Goal: Task Accomplishment & Management: Manage account settings

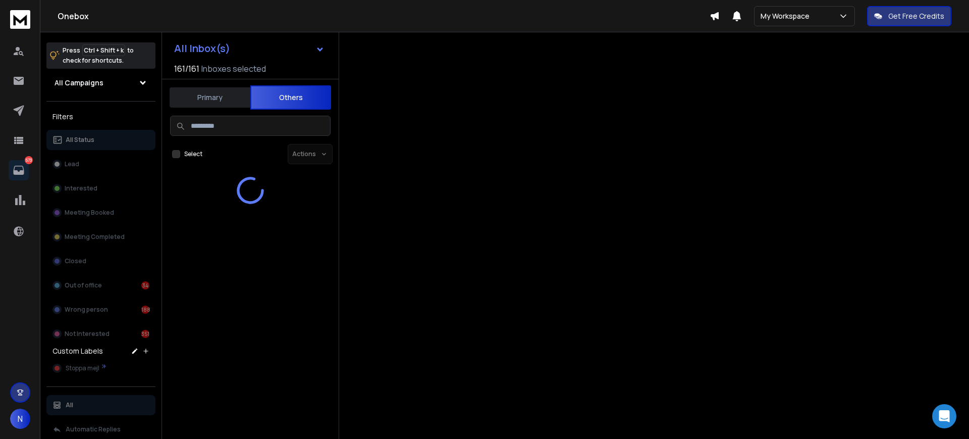
click at [289, 93] on button "Others" at bounding box center [290, 97] width 81 height 24
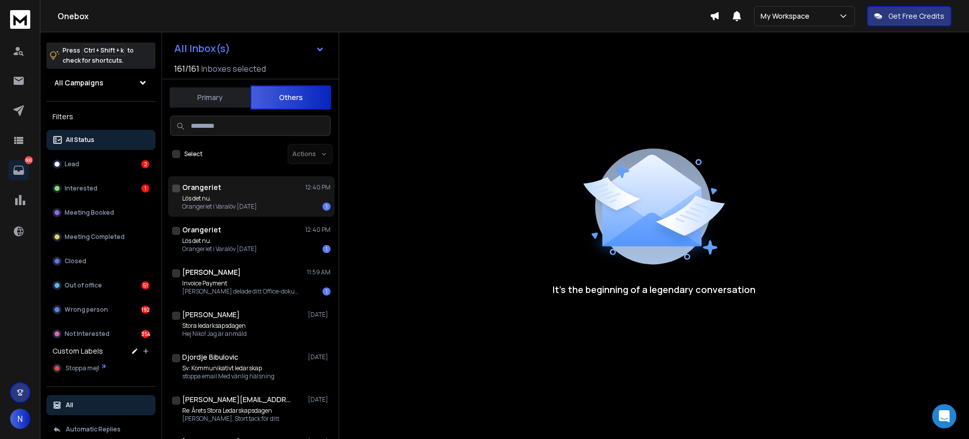
click at [220, 201] on p "Lös det nu." at bounding box center [219, 198] width 75 height 8
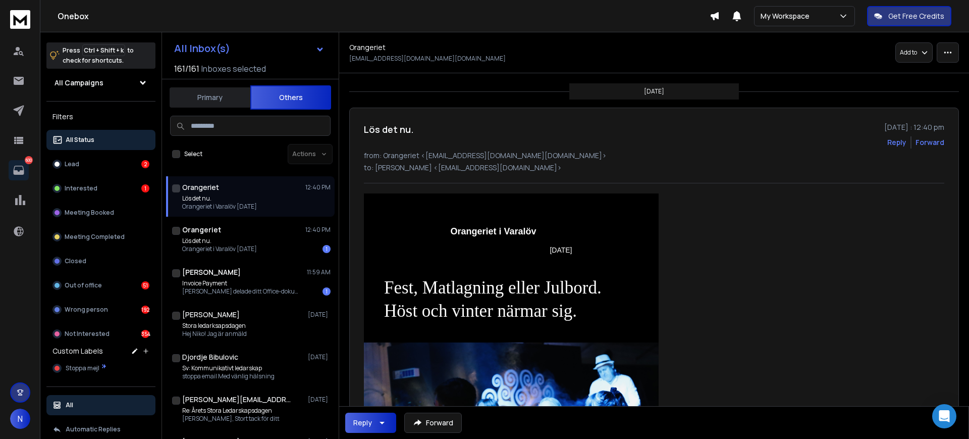
click at [944, 54] on icon "button" at bounding box center [947, 52] width 9 height 9
click at [926, 89] on div "Delete email" at bounding box center [918, 91] width 56 height 10
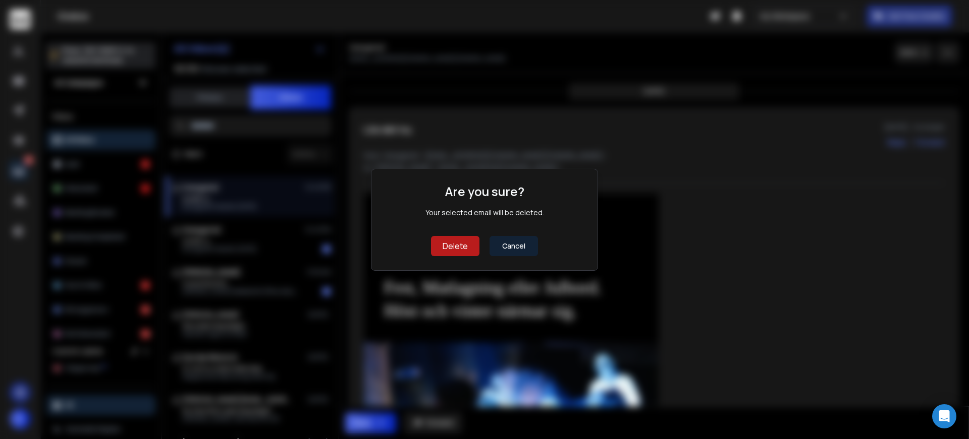
drag, startPoint x: 463, startPoint y: 241, endPoint x: 438, endPoint y: 240, distance: 25.7
click at [463, 241] on button "Delete" at bounding box center [455, 246] width 48 height 20
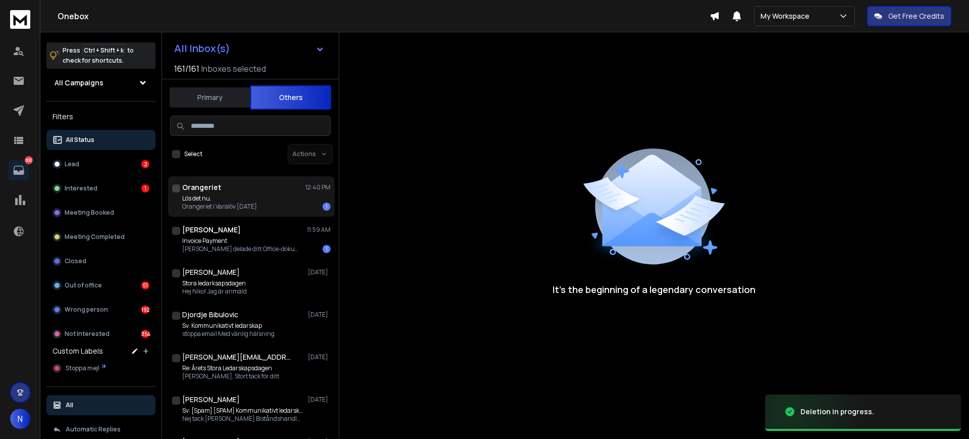
click at [272, 189] on div "Orangeriet 12:40 PM" at bounding box center [256, 187] width 148 height 10
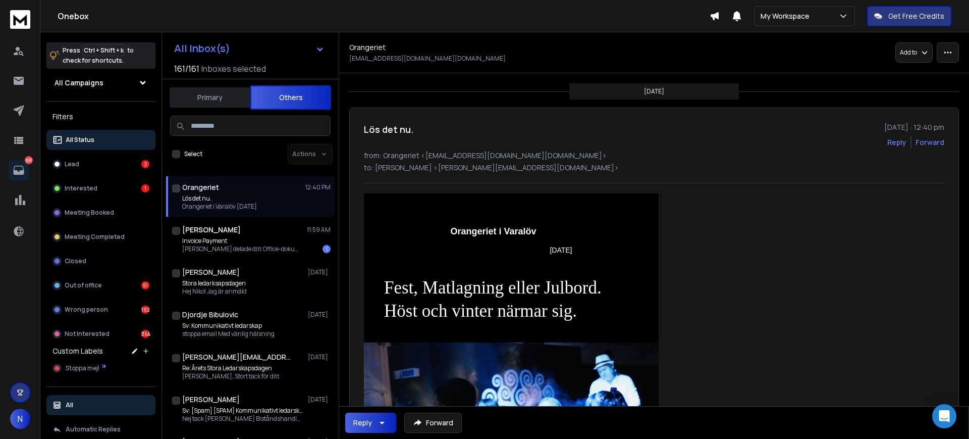
click at [955, 54] on button "button" at bounding box center [948, 52] width 22 height 20
click at [911, 87] on div "Delete email" at bounding box center [918, 91] width 56 height 10
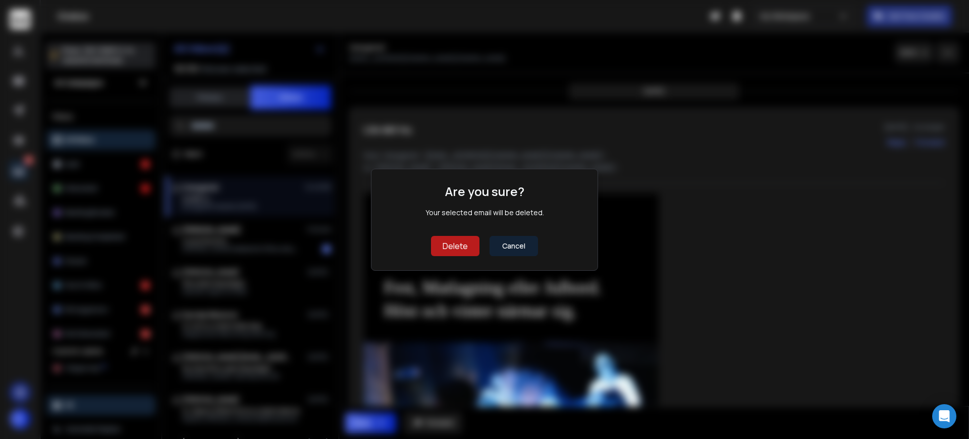
click at [447, 244] on button "Delete" at bounding box center [455, 246] width 48 height 20
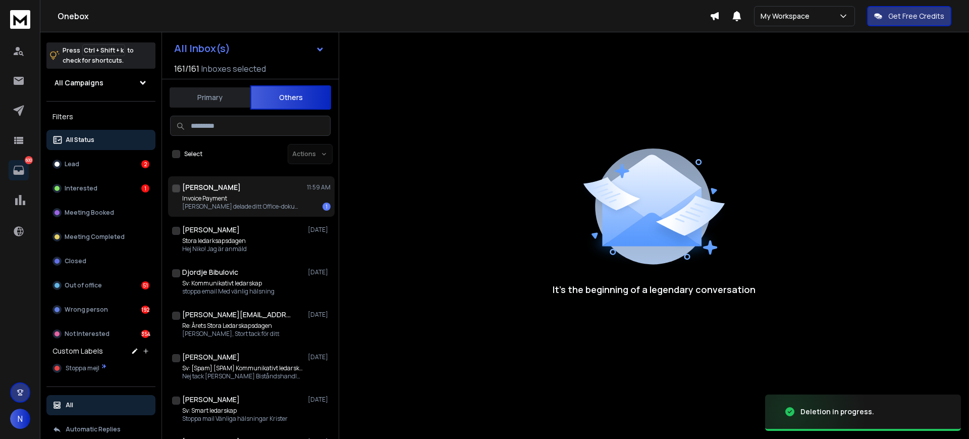
click at [265, 196] on p "Invoice Payment" at bounding box center [242, 198] width 121 height 8
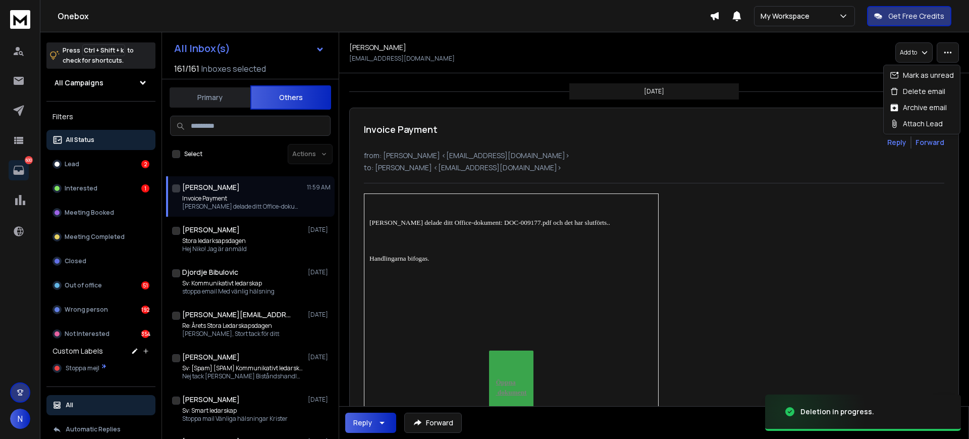
click at [946, 54] on icon "button" at bounding box center [947, 52] width 9 height 9
click at [921, 88] on div "Delete email" at bounding box center [918, 91] width 56 height 10
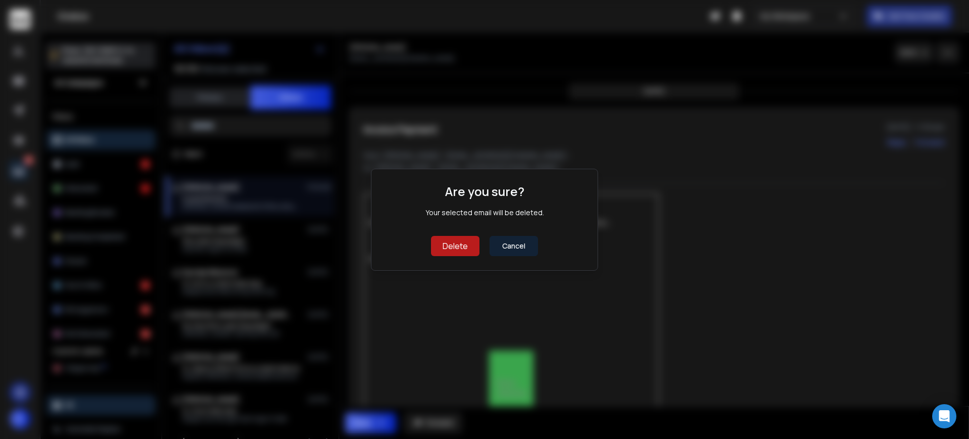
click at [447, 247] on button "Delete" at bounding box center [455, 246] width 48 height 20
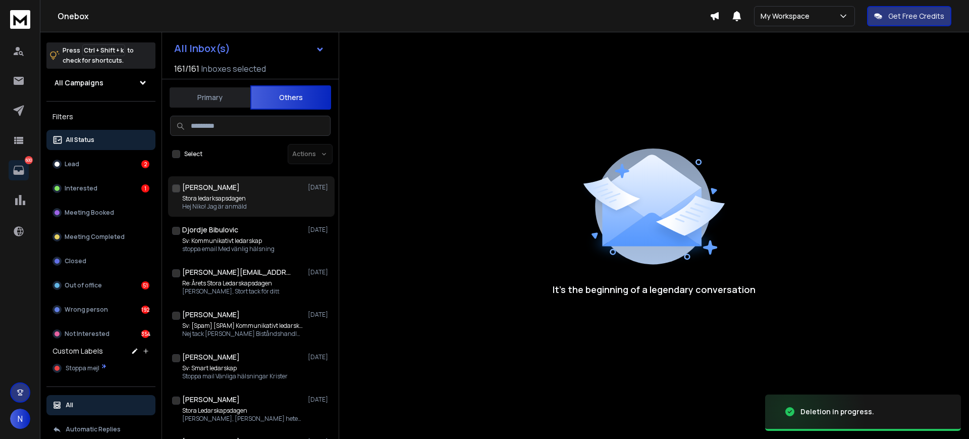
click at [238, 193] on div "Karin Ringaby 11 Sep Stora ledarksapsdagen Hej Niko! Jag är anmäld" at bounding box center [256, 196] width 148 height 28
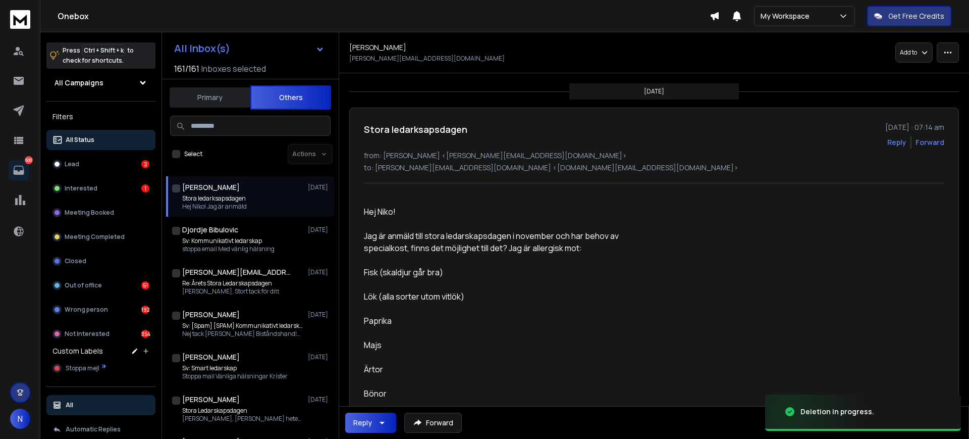
click at [223, 93] on button "Primary" at bounding box center [210, 97] width 81 height 22
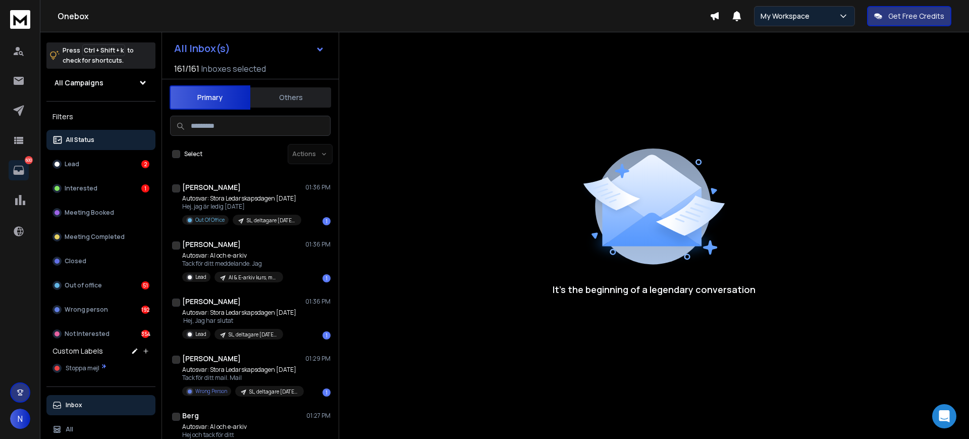
click at [801, 12] on p "My Workspace" at bounding box center [787, 16] width 53 height 10
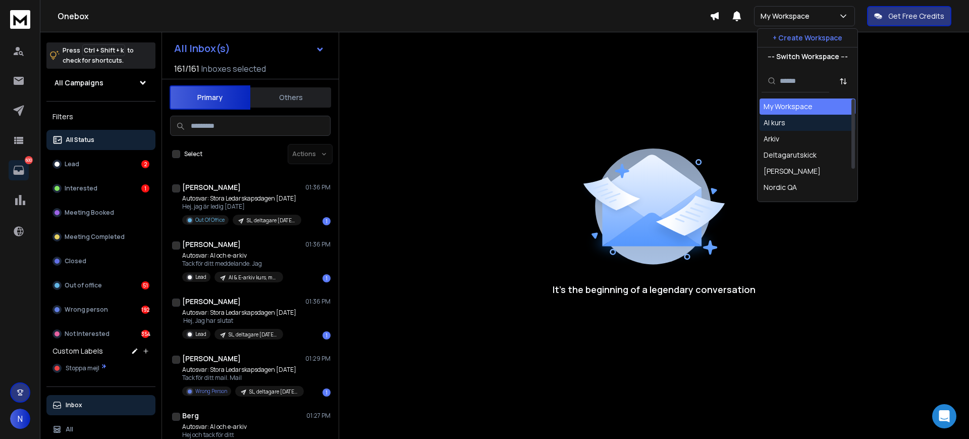
scroll to position [44, 0]
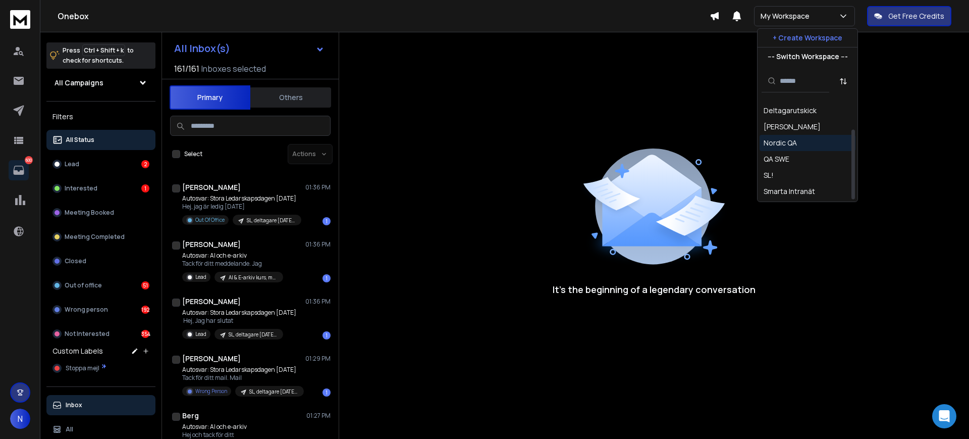
click at [785, 141] on div "Nordic QA" at bounding box center [780, 143] width 33 height 10
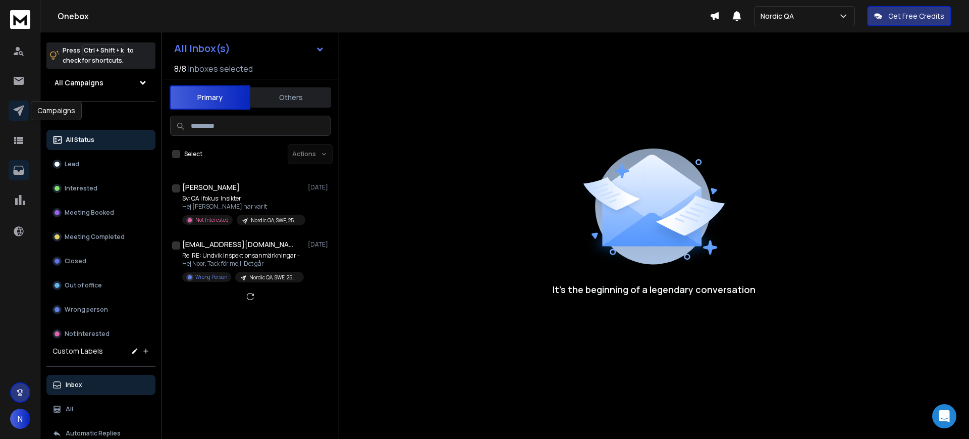
click at [16, 115] on icon at bounding box center [19, 110] width 12 height 12
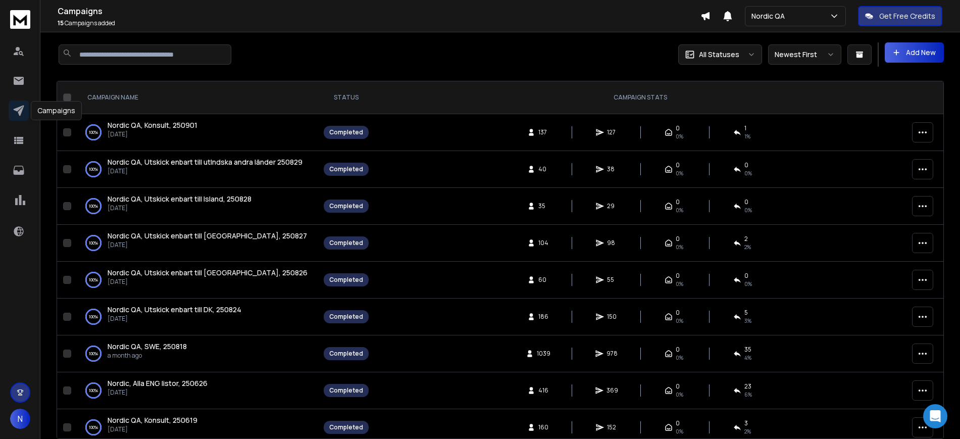
click at [21, 109] on icon at bounding box center [18, 110] width 11 height 11
click at [21, 108] on icon at bounding box center [19, 110] width 12 height 12
click at [797, 6] on div "Nordic QA" at bounding box center [795, 16] width 101 height 20
click at [800, 9] on button "Nordic QA" at bounding box center [795, 16] width 101 height 20
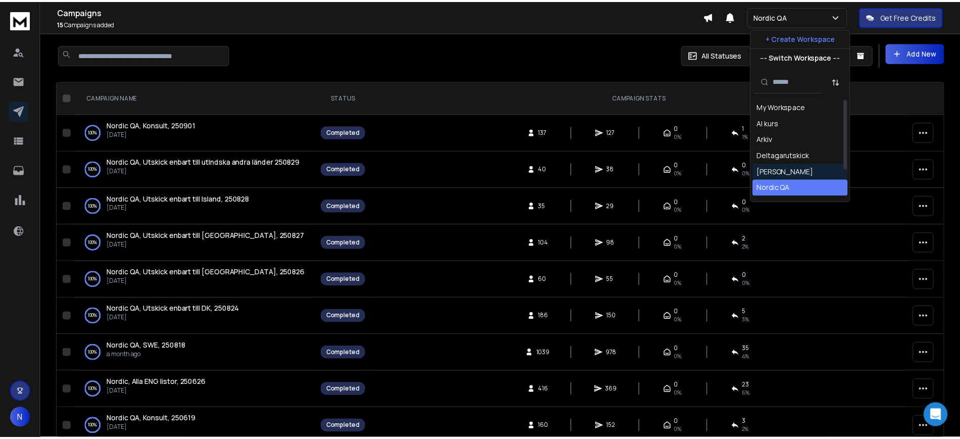
scroll to position [44, 0]
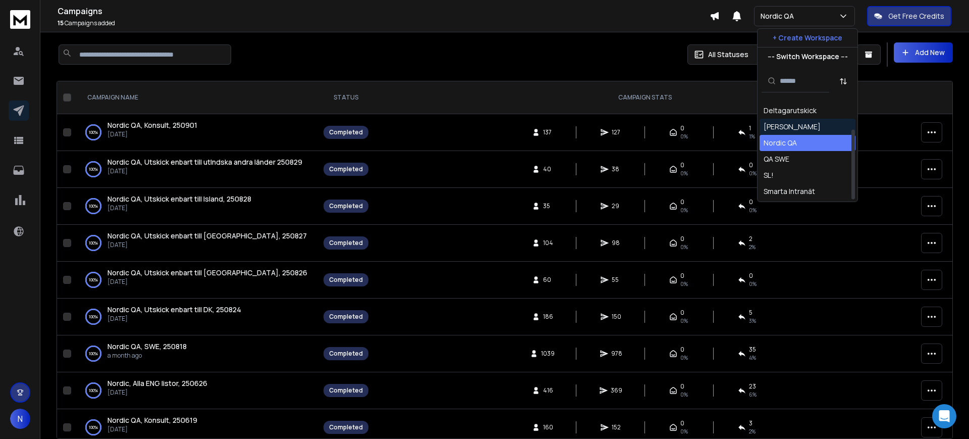
click at [785, 127] on div "[PERSON_NAME]" at bounding box center [808, 127] width 96 height 16
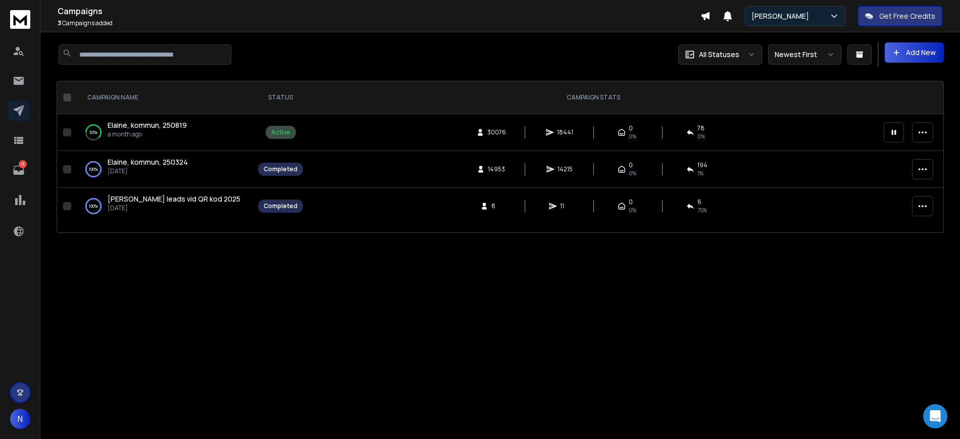
click at [775, 17] on p "[PERSON_NAME]" at bounding box center [782, 16] width 62 height 10
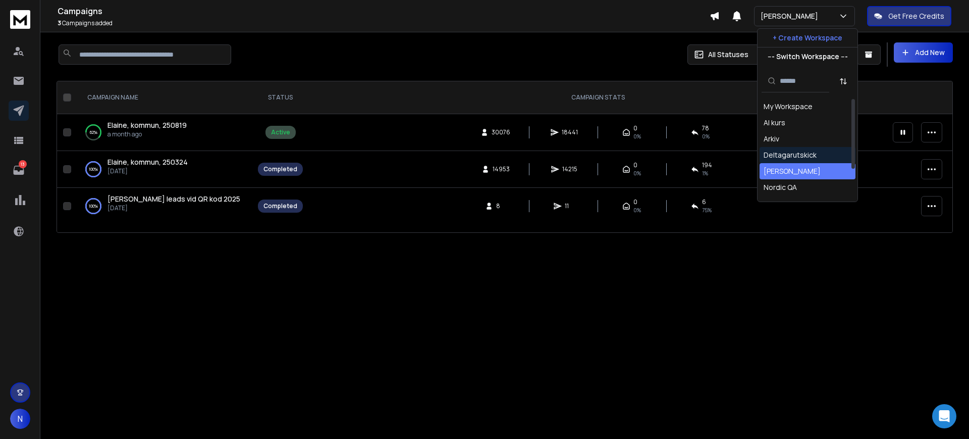
click at [803, 152] on div "Deltagarutskick" at bounding box center [790, 155] width 53 height 10
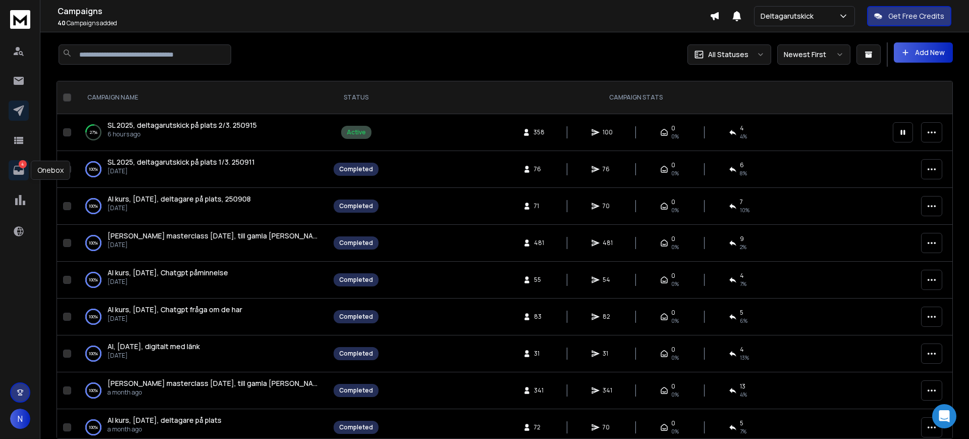
click at [20, 165] on p "4" at bounding box center [23, 164] width 8 height 8
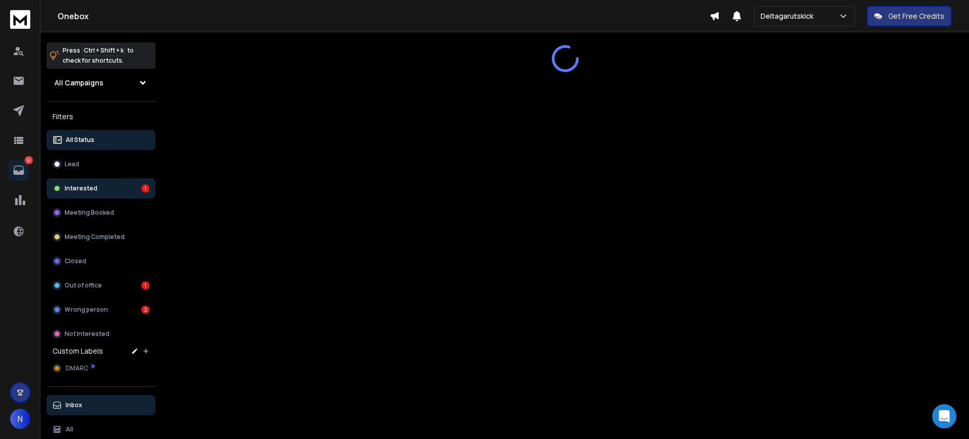
click at [83, 192] on p "Interested" at bounding box center [81, 188] width 33 height 8
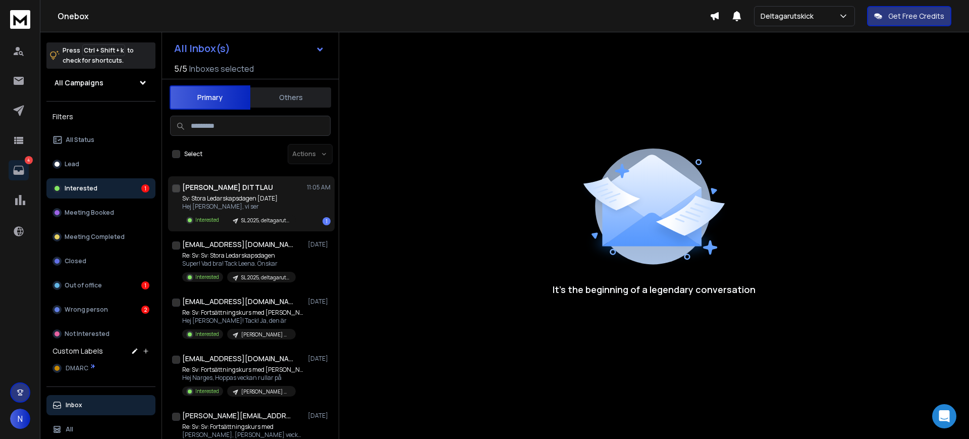
click at [221, 195] on p "Sv: Stora Ledarskapsdagen 6 nov" at bounding box center [239, 198] width 114 height 8
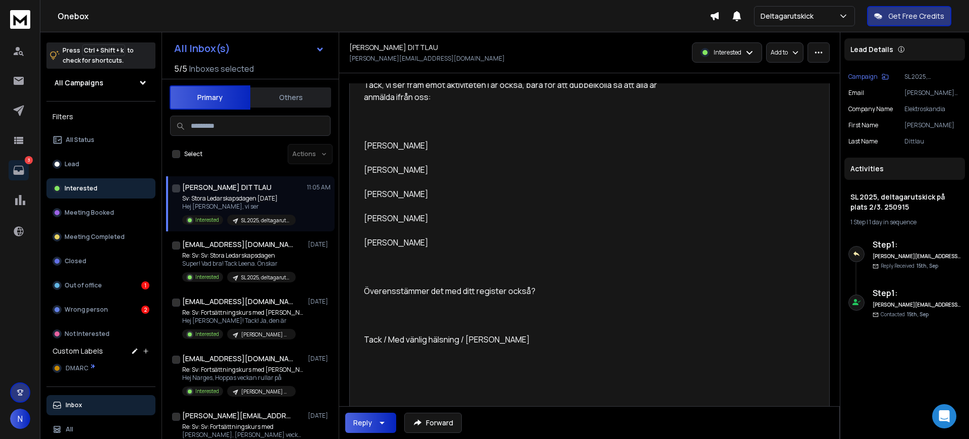
scroll to position [63, 0]
